Goal: Task Accomplishment & Management: Use online tool/utility

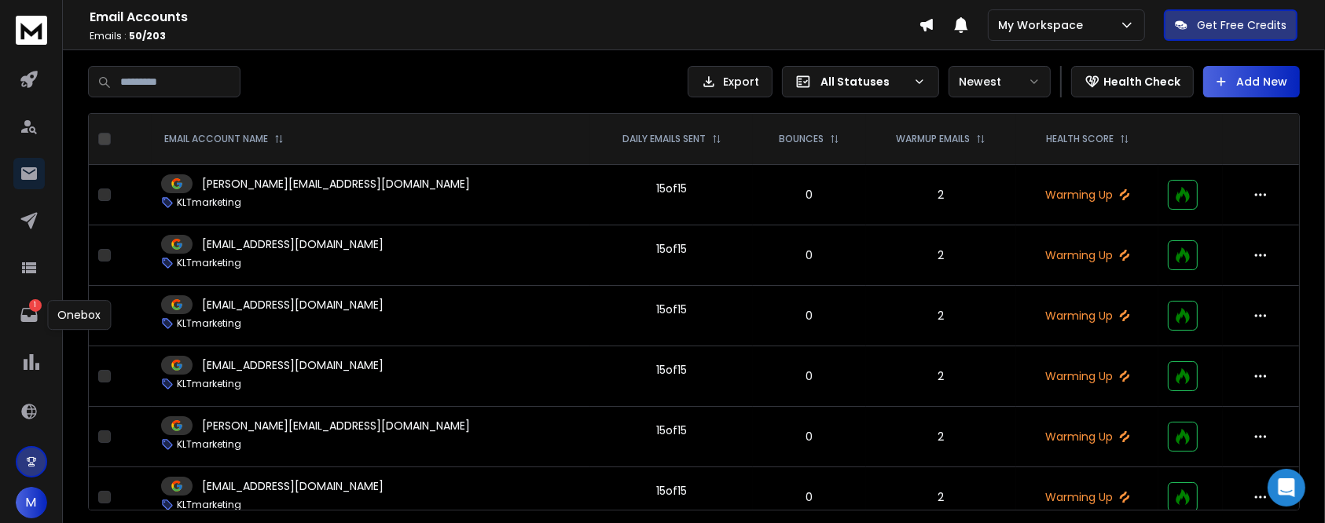
click at [26, 318] on icon at bounding box center [28, 315] width 16 height 14
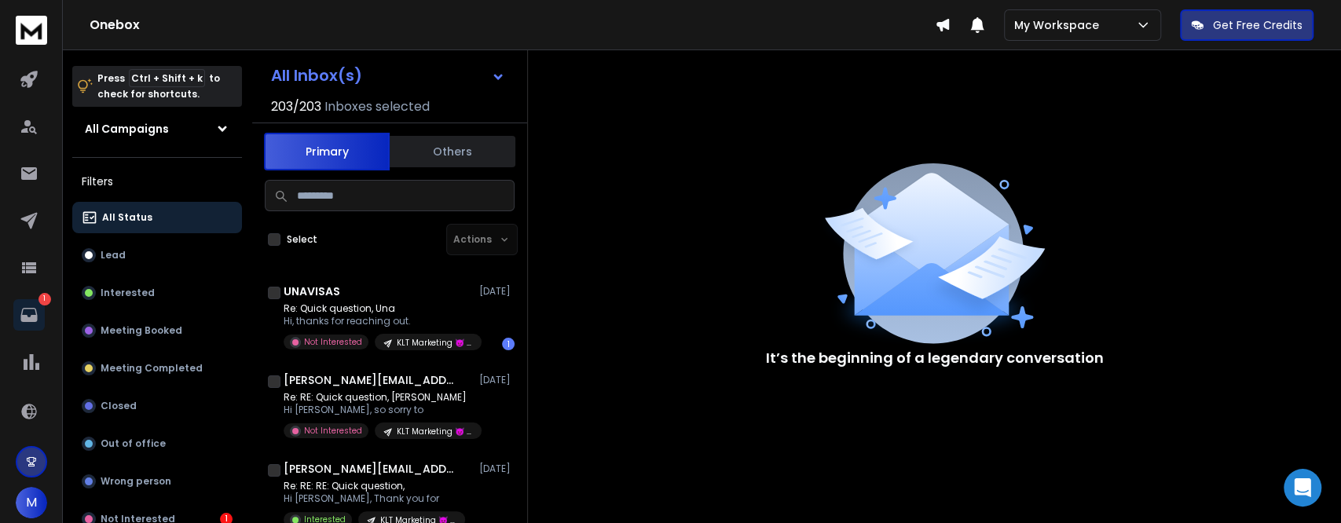
click at [430, 310] on p "Re: Quick question, Una" at bounding box center [378, 308] width 189 height 13
